Goal: Communication & Community: Answer question/provide support

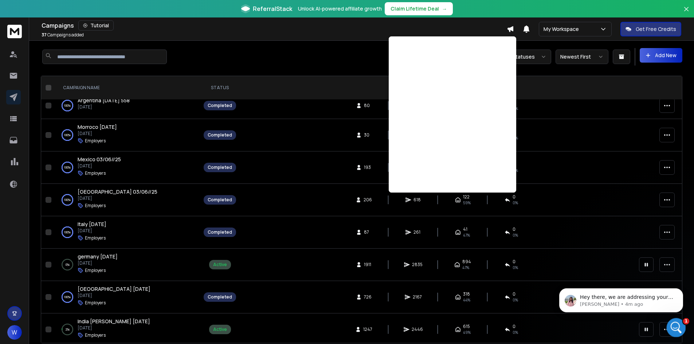
scroll to position [30, 0]
click at [675, 329] on icon "Open Intercom Messenger" at bounding box center [676, 327] width 12 height 12
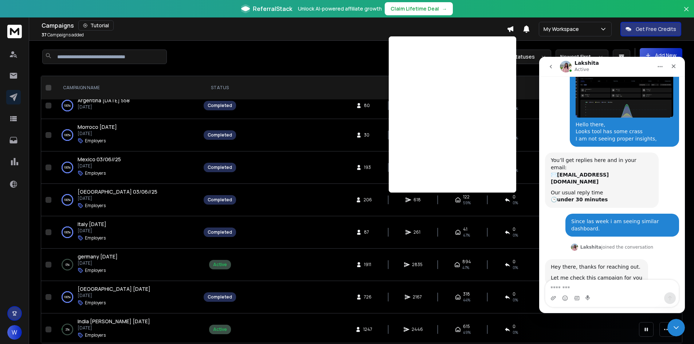
click at [548, 67] on icon "go back" at bounding box center [551, 67] width 6 height 6
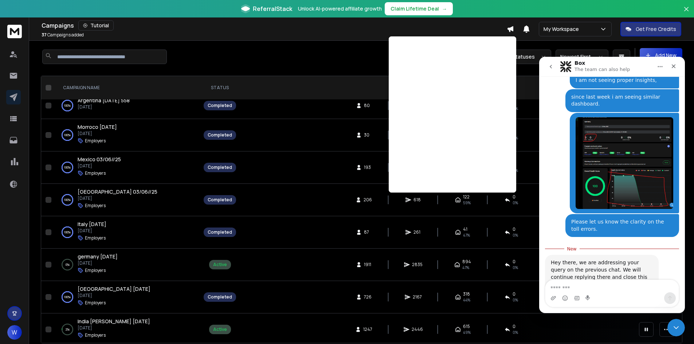
scroll to position [1446, 0]
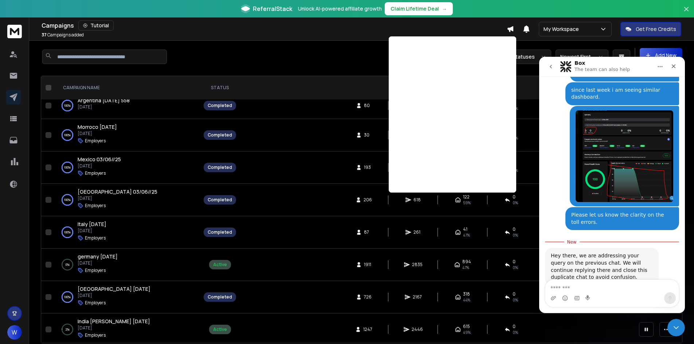
click at [593, 285] on textarea "Message…" at bounding box center [612, 286] width 133 height 12
click at [547, 69] on button "go back" at bounding box center [551, 67] width 14 height 14
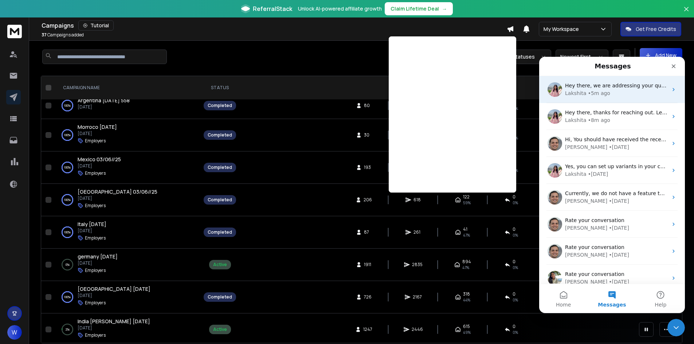
click at [615, 93] on div "[PERSON_NAME] • 5m ago" at bounding box center [616, 94] width 103 height 8
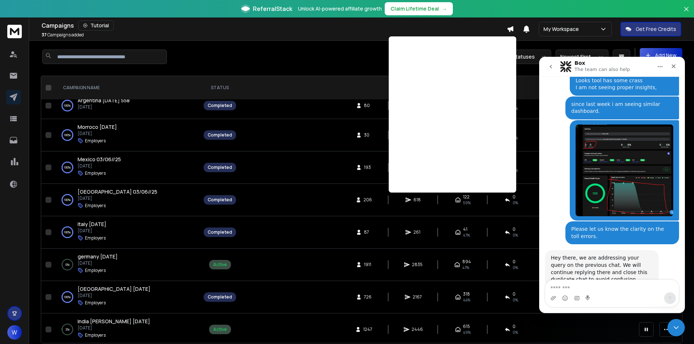
scroll to position [1434, 0]
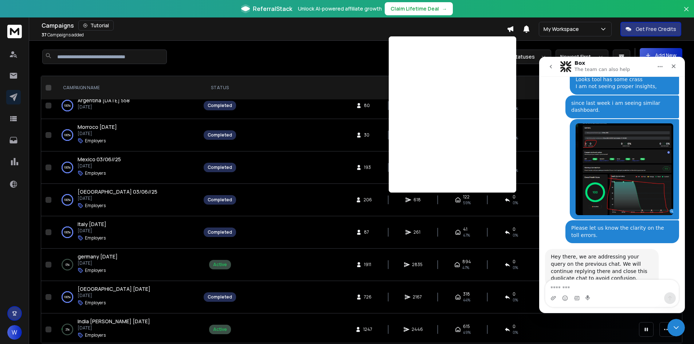
click at [546, 66] on button "go back" at bounding box center [551, 67] width 14 height 14
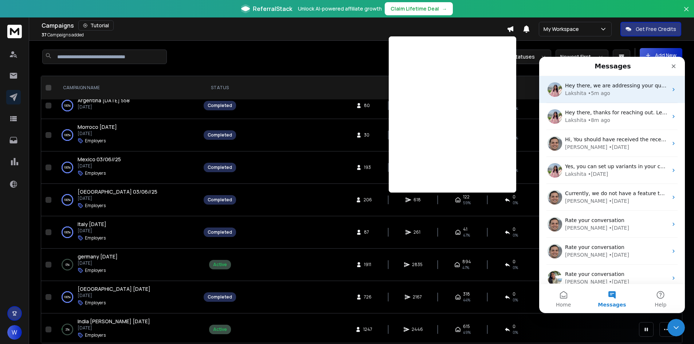
scroll to position [0, 0]
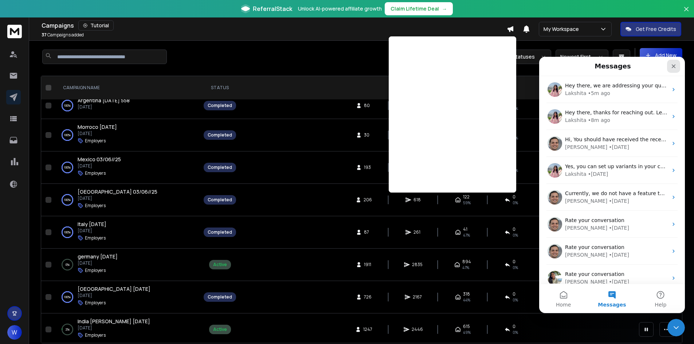
drag, startPoint x: 671, startPoint y: 68, endPoint x: 1054, endPoint y: 181, distance: 399.5
click at [671, 68] on div "Close" at bounding box center [673, 66] width 13 height 13
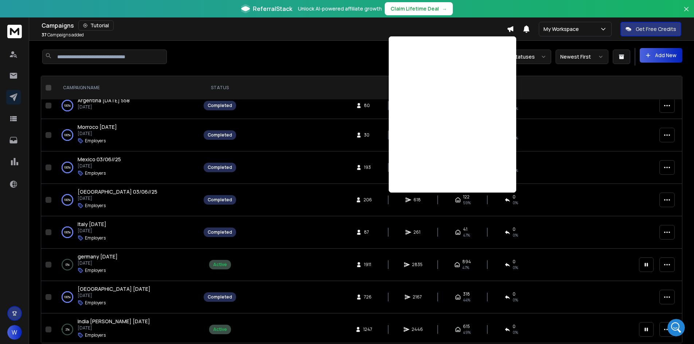
click at [308, 55] on div at bounding box center [201, 56] width 321 height 17
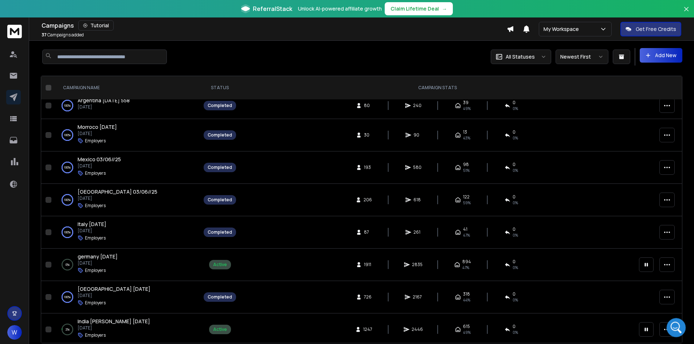
click at [676, 328] on icon "Open Intercom Messenger" at bounding box center [676, 327] width 12 height 12
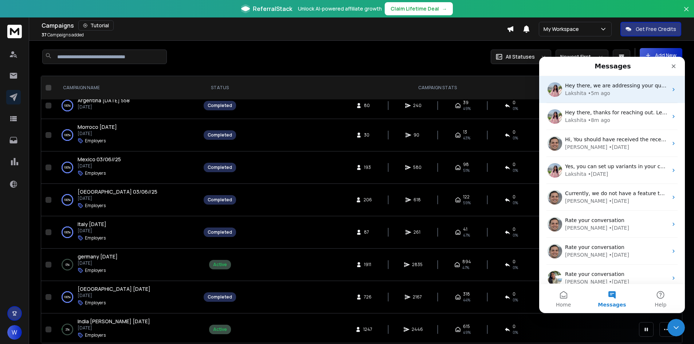
click at [581, 93] on div "Lakshita" at bounding box center [576, 94] width 22 height 8
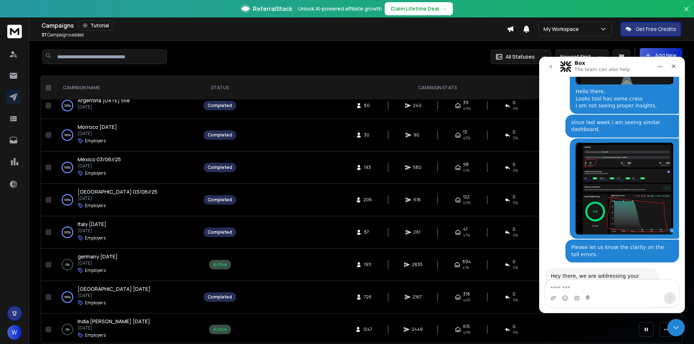
scroll to position [1434, 0]
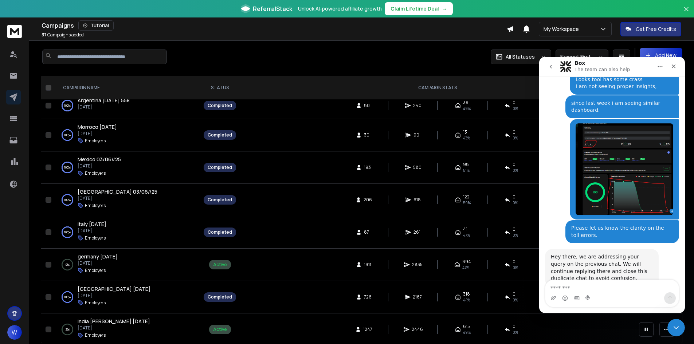
click at [582, 273] on div "Hey there, we are addressing your query on the previous chat. We will continue …" at bounding box center [612, 275] width 134 height 53
click at [594, 288] on textarea "Message…" at bounding box center [612, 286] width 133 height 12
type textarea "*****"
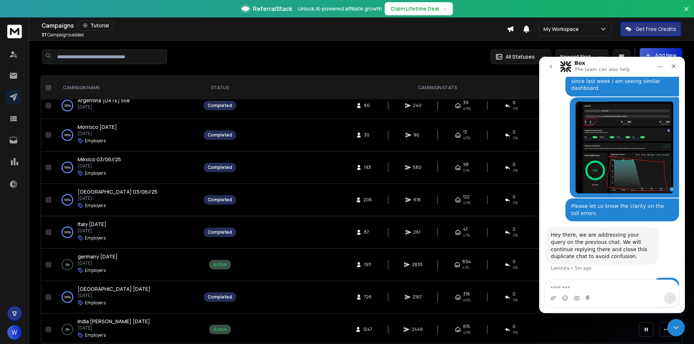
click at [554, 70] on button "go back" at bounding box center [551, 67] width 14 height 14
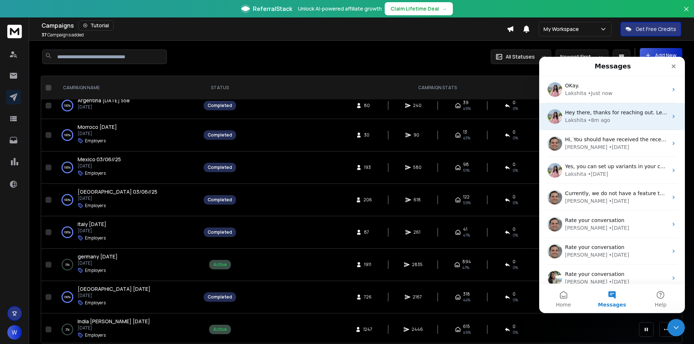
click at [601, 117] on div "• 8m ago" at bounding box center [599, 121] width 22 height 8
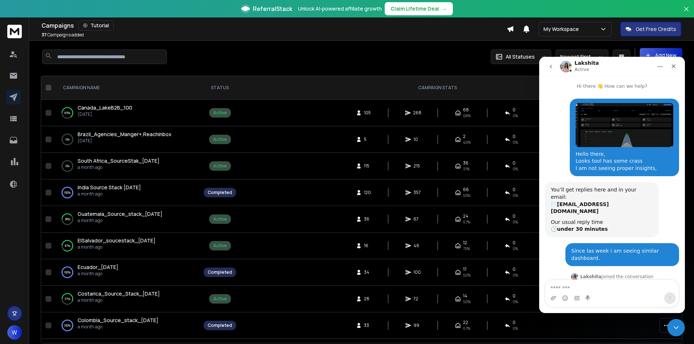
scroll to position [30, 0]
